Goal: Navigation & Orientation: Find specific page/section

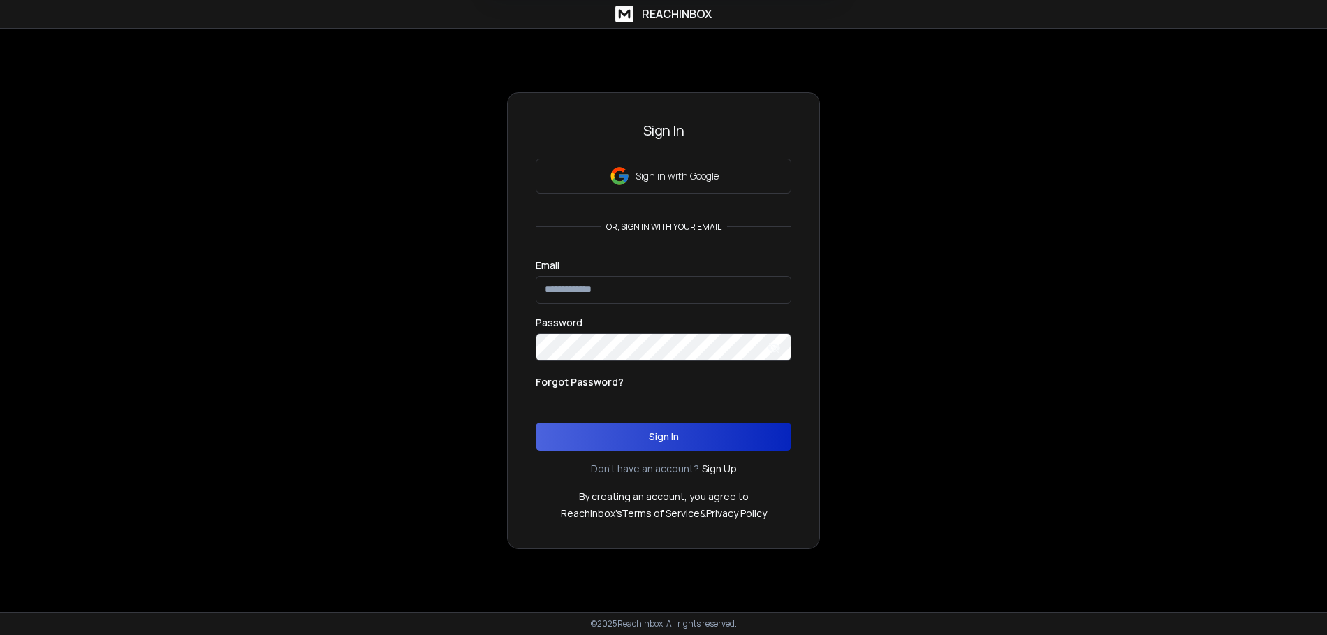
click at [667, 288] on input "email" at bounding box center [664, 290] width 256 height 28
paste input "**********"
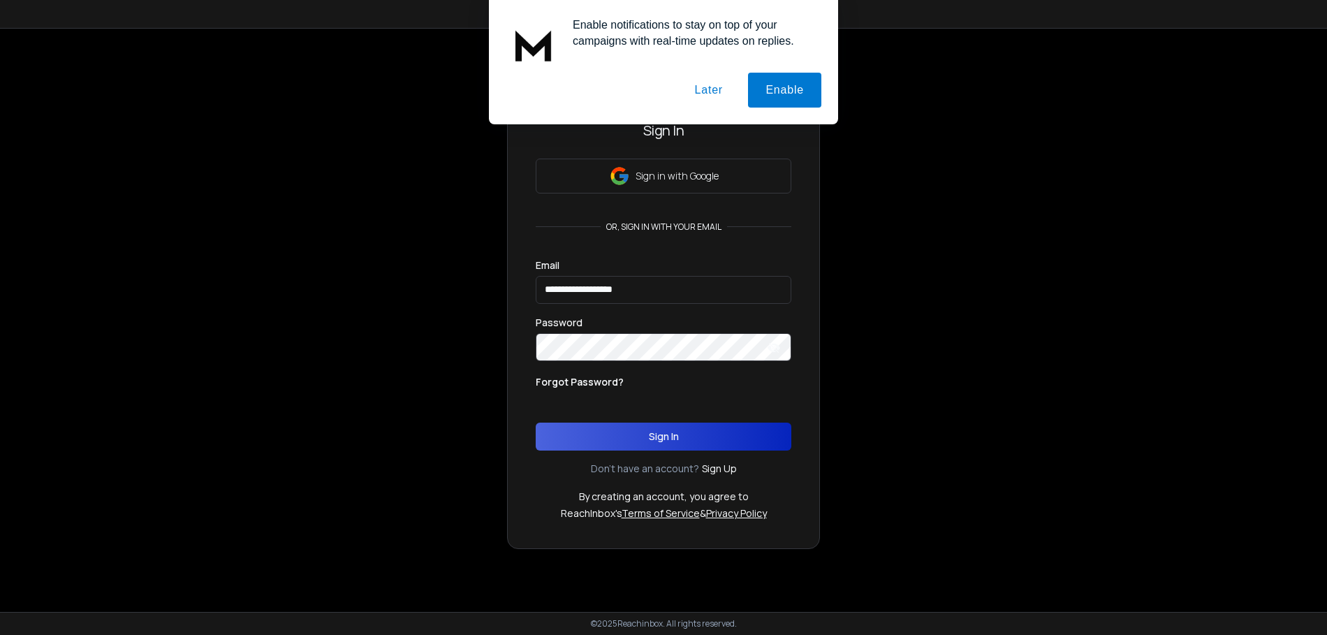
type input "**********"
click at [659, 433] on button "Sign In" at bounding box center [664, 436] width 256 height 28
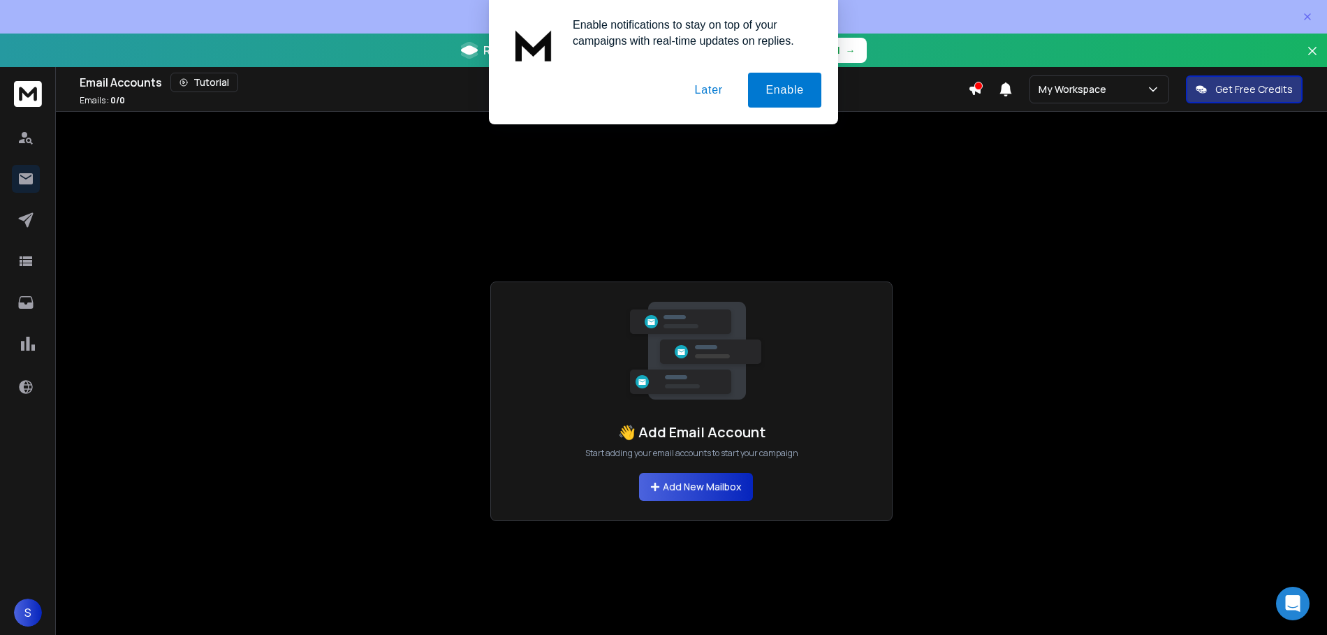
click at [695, 98] on button "Later" at bounding box center [708, 90] width 63 height 35
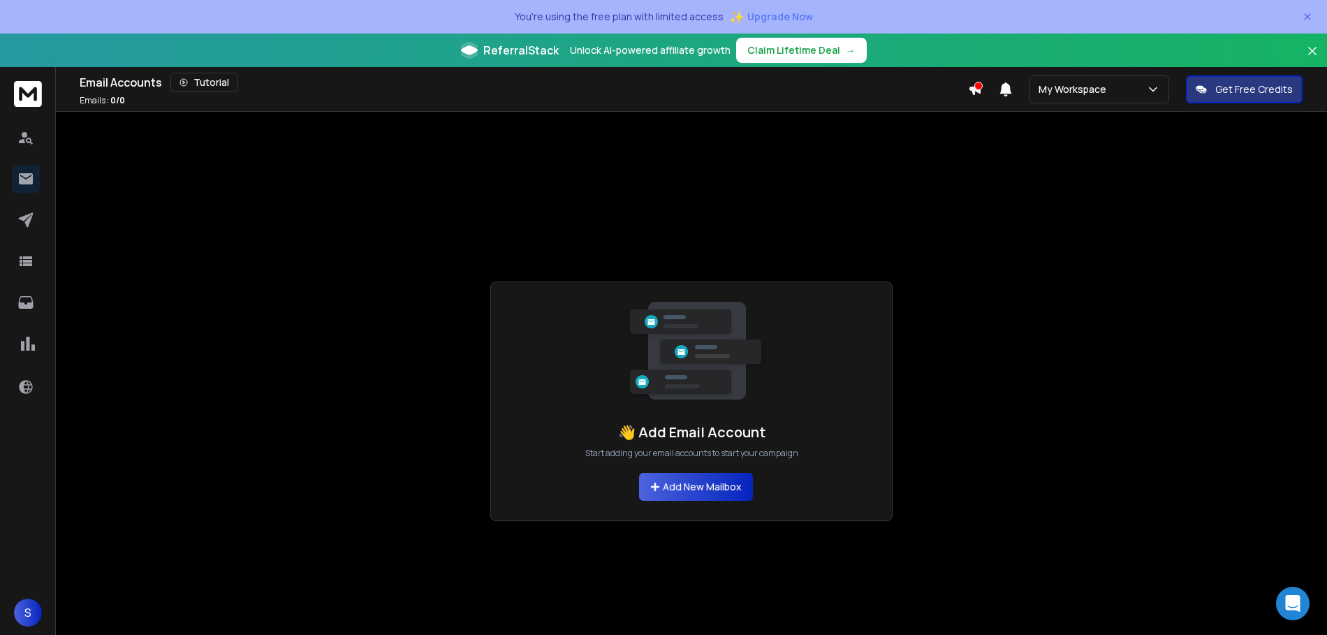
click at [254, 342] on div "👋 Add Email Account Start adding your email accounts to start your campaign Add…" at bounding box center [691, 400] width 1226 height 239
drag, startPoint x: 27, startPoint y: 141, endPoint x: 27, endPoint y: 151, distance: 9.8
click at [27, 141] on icon at bounding box center [26, 141] width 14 height 7
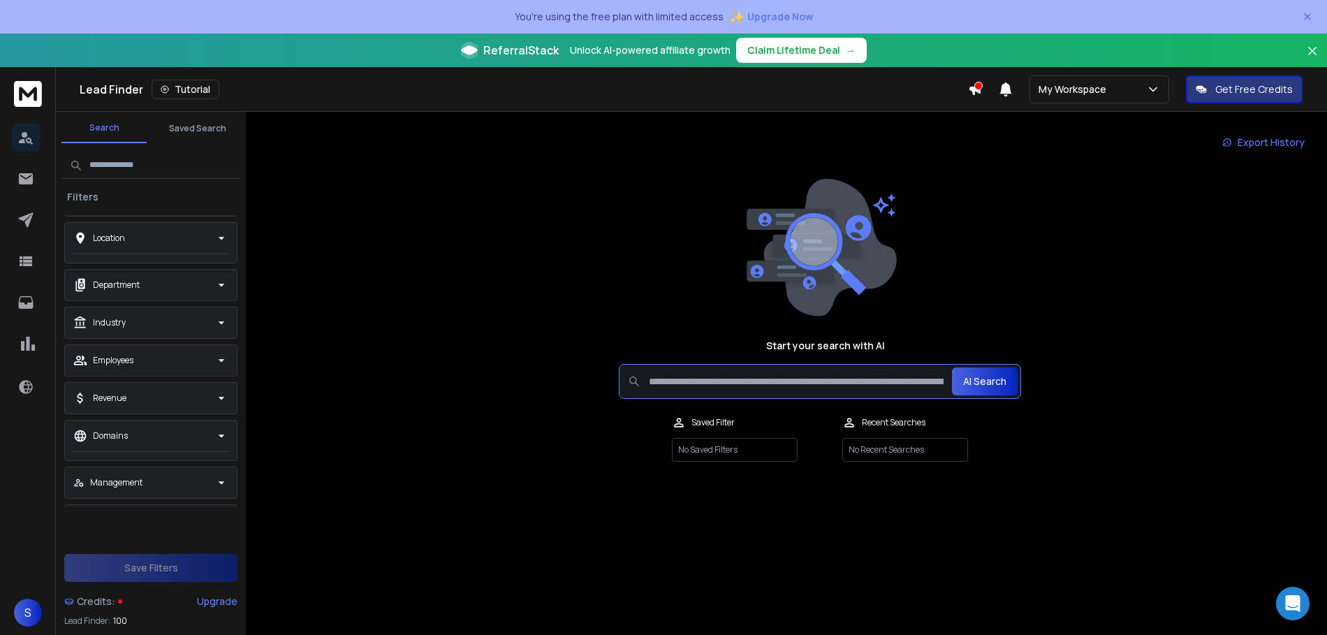
scroll to position [49, 0]
click at [27, 312] on link at bounding box center [26, 302] width 28 height 28
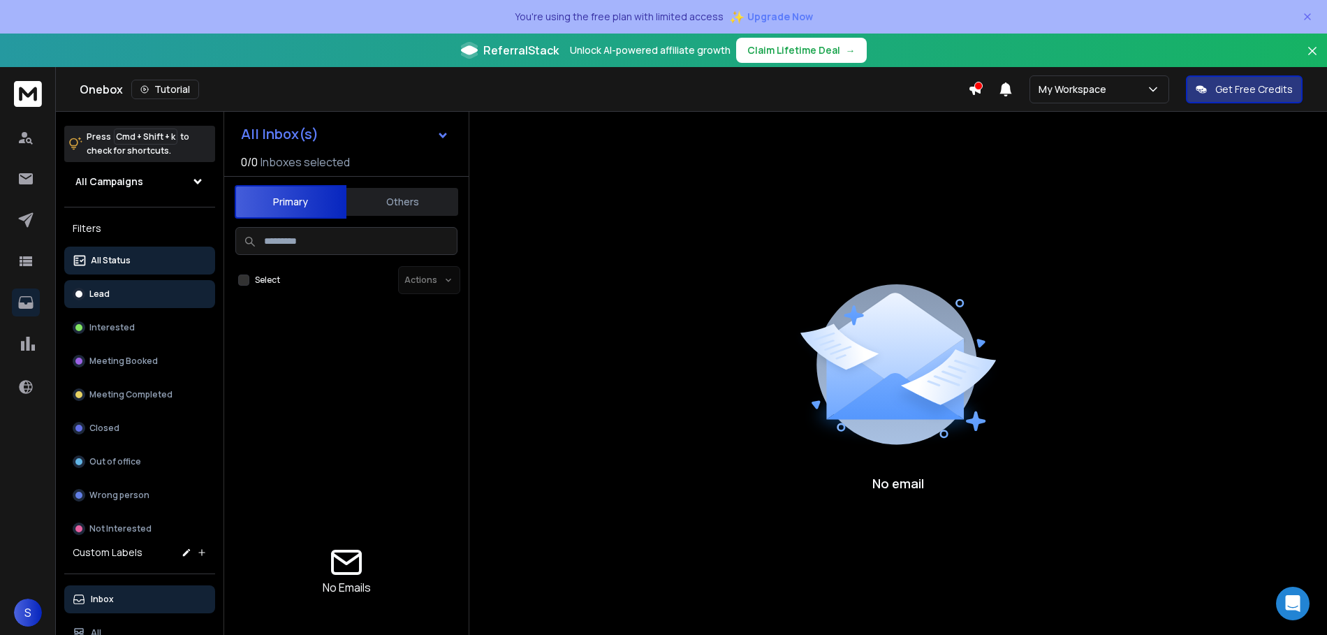
click at [131, 298] on button "Lead" at bounding box center [139, 294] width 151 height 28
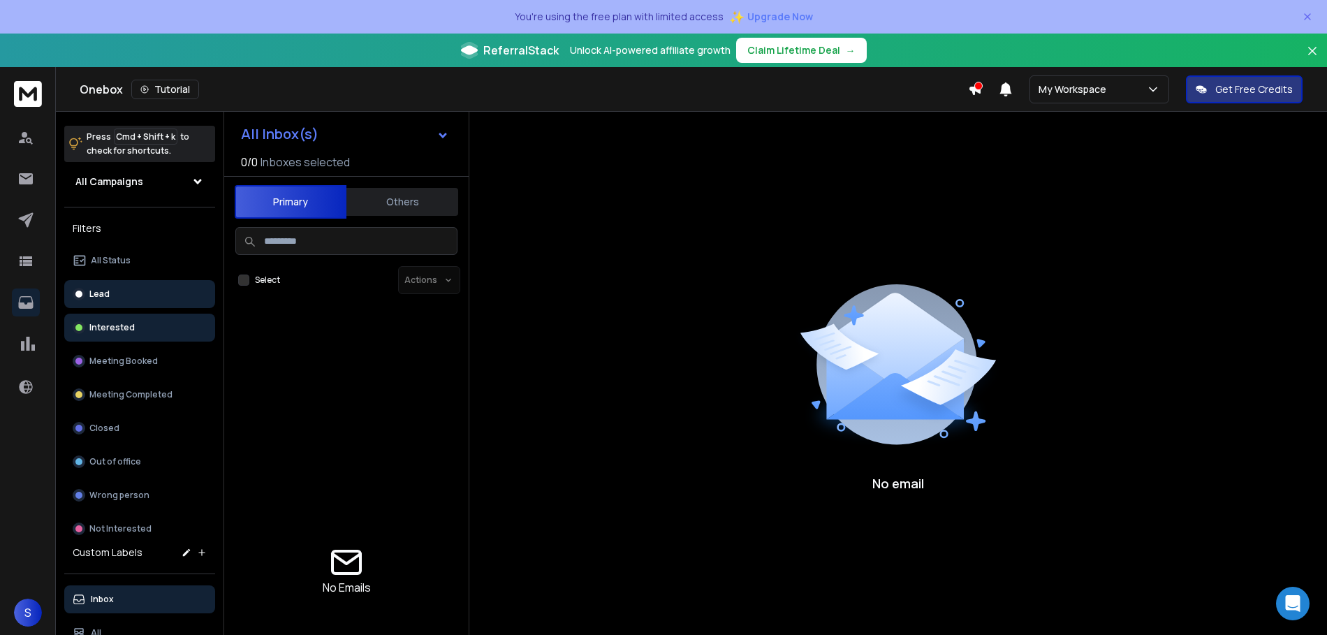
click at [131, 333] on button "Interested" at bounding box center [139, 327] width 151 height 28
click at [30, 344] on icon at bounding box center [27, 343] width 21 height 21
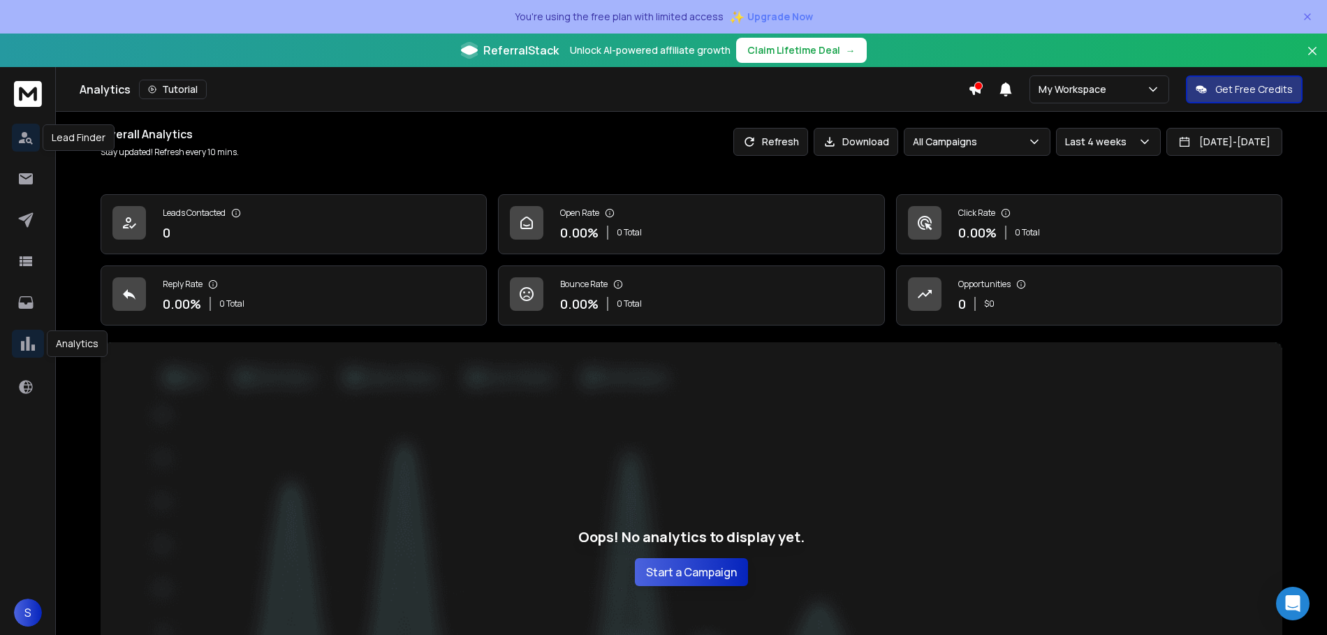
click at [24, 137] on circle at bounding box center [25, 135] width 6 height 6
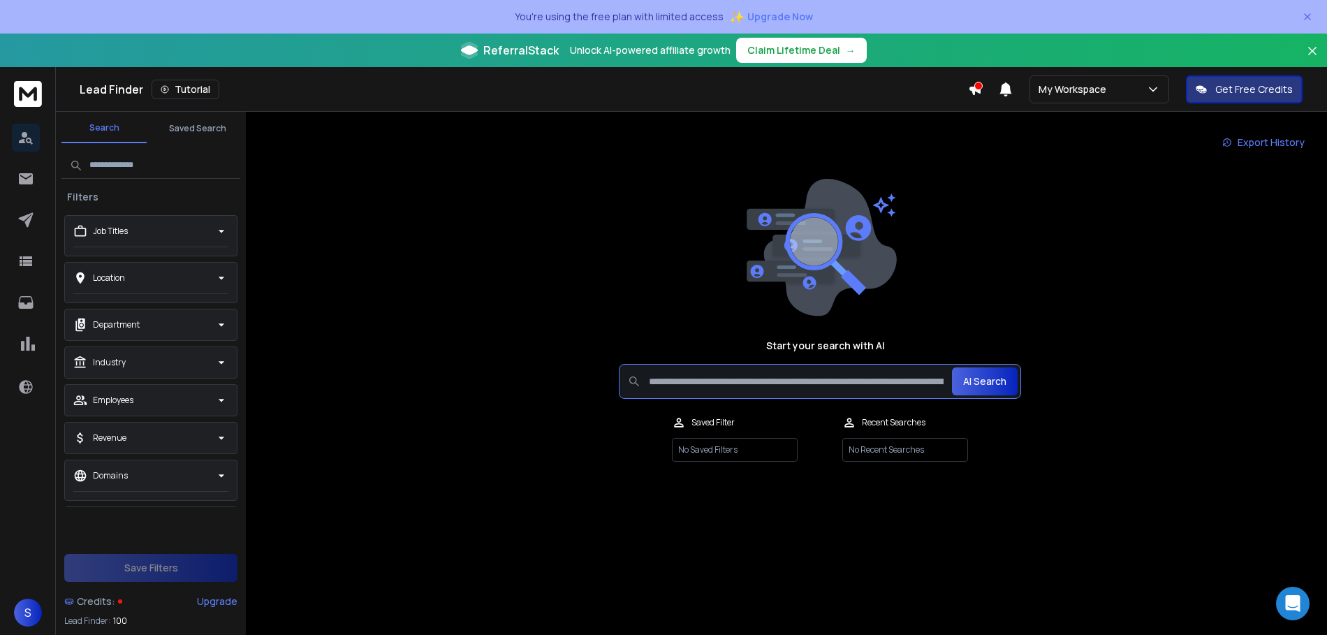
click at [32, 105] on icon at bounding box center [28, 94] width 28 height 26
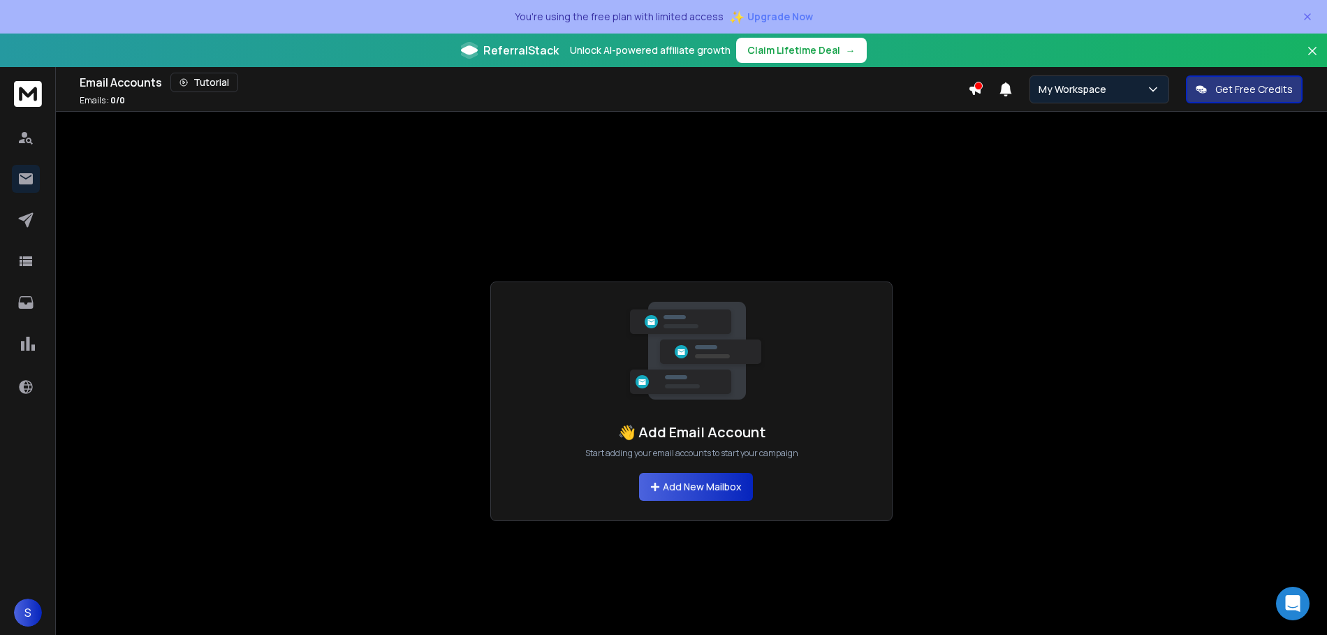
click at [1158, 92] on icon "button" at bounding box center [1153, 89] width 14 height 14
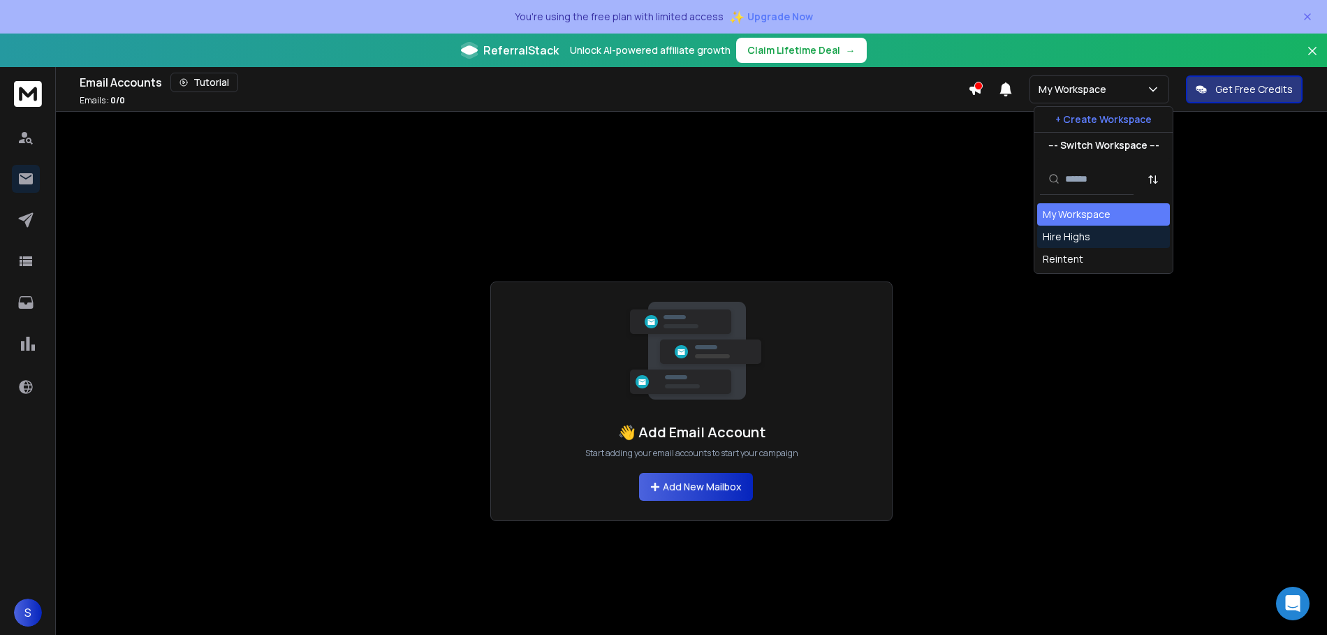
click at [1081, 236] on div "Hire Highs" at bounding box center [1065, 237] width 47 height 14
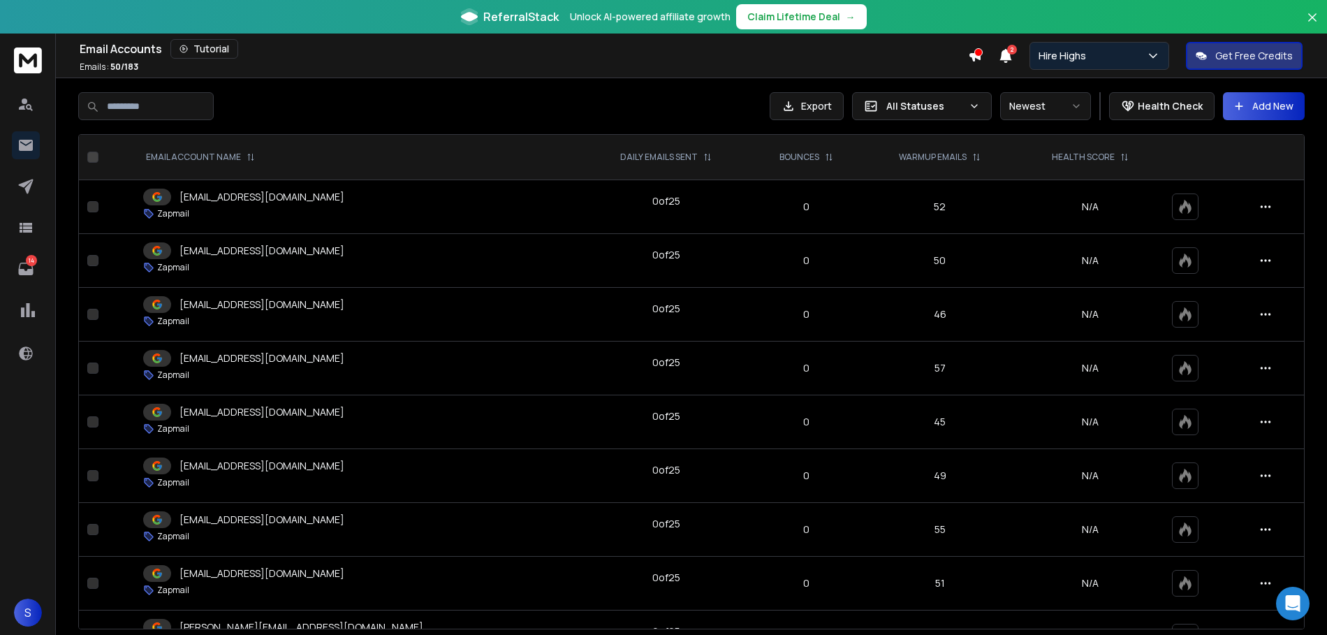
click at [1156, 57] on icon "button" at bounding box center [1152, 55] width 7 height 3
